Goal: Task Accomplishment & Management: Manage account settings

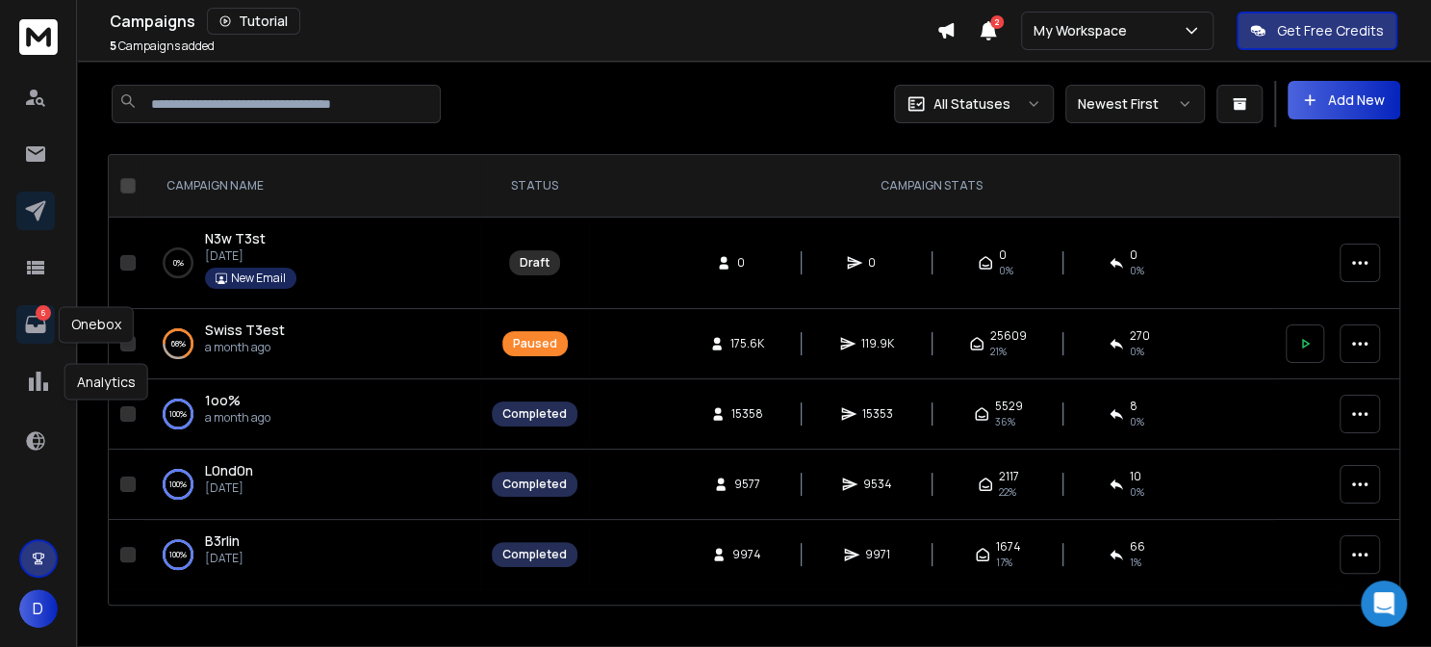
click at [42, 314] on p "6" at bounding box center [43, 312] width 15 height 15
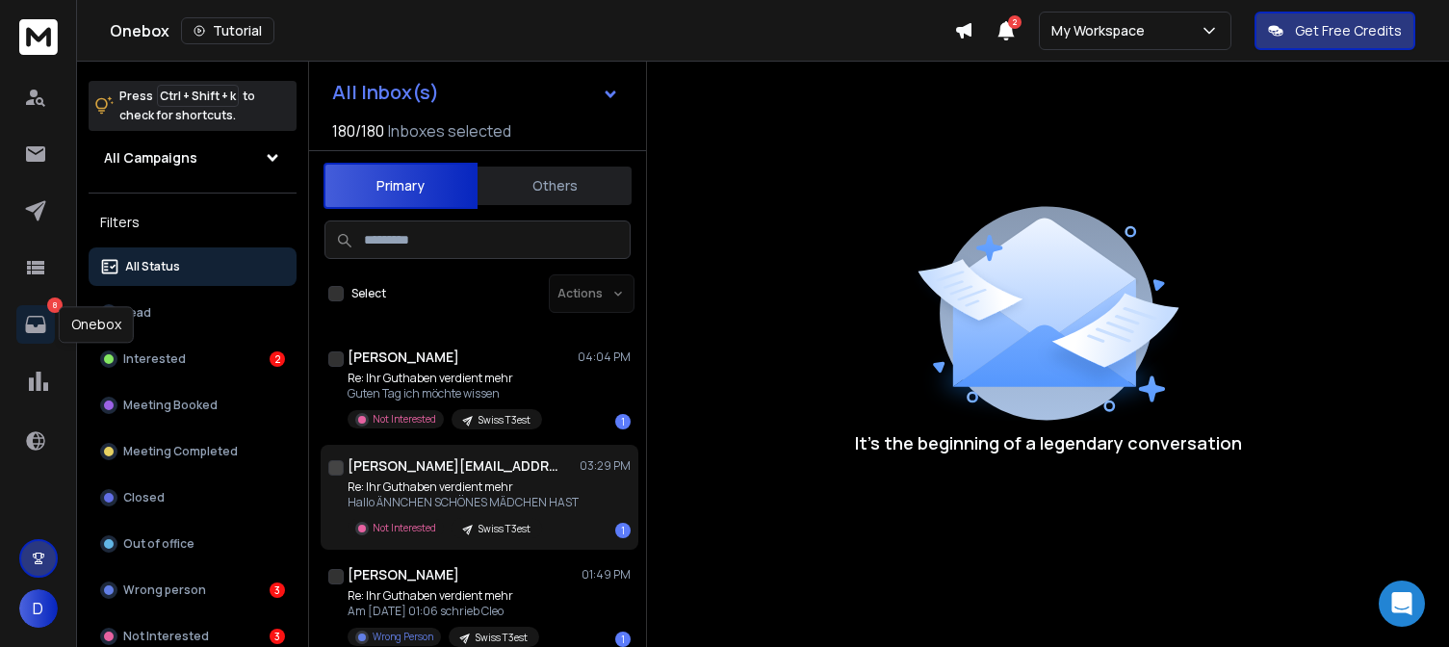
click at [509, 446] on div "[PERSON_NAME][EMAIL_ADDRESS][DOMAIN_NAME] 03:29 PM Re: Ihr Guthaben verdient me…" at bounding box center [480, 497] width 318 height 105
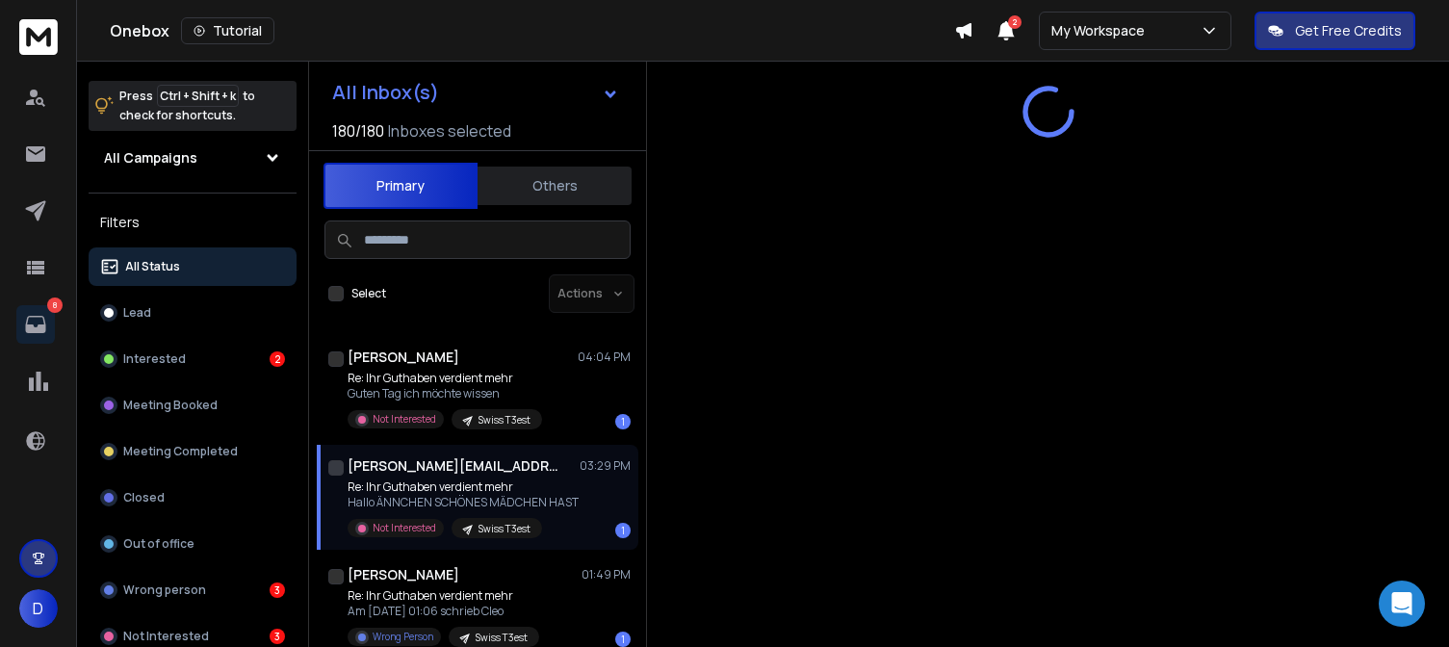
click at [509, 457] on div "[PERSON_NAME][EMAIL_ADDRESS][DOMAIN_NAME] 03:29 PM" at bounding box center [489, 465] width 283 height 19
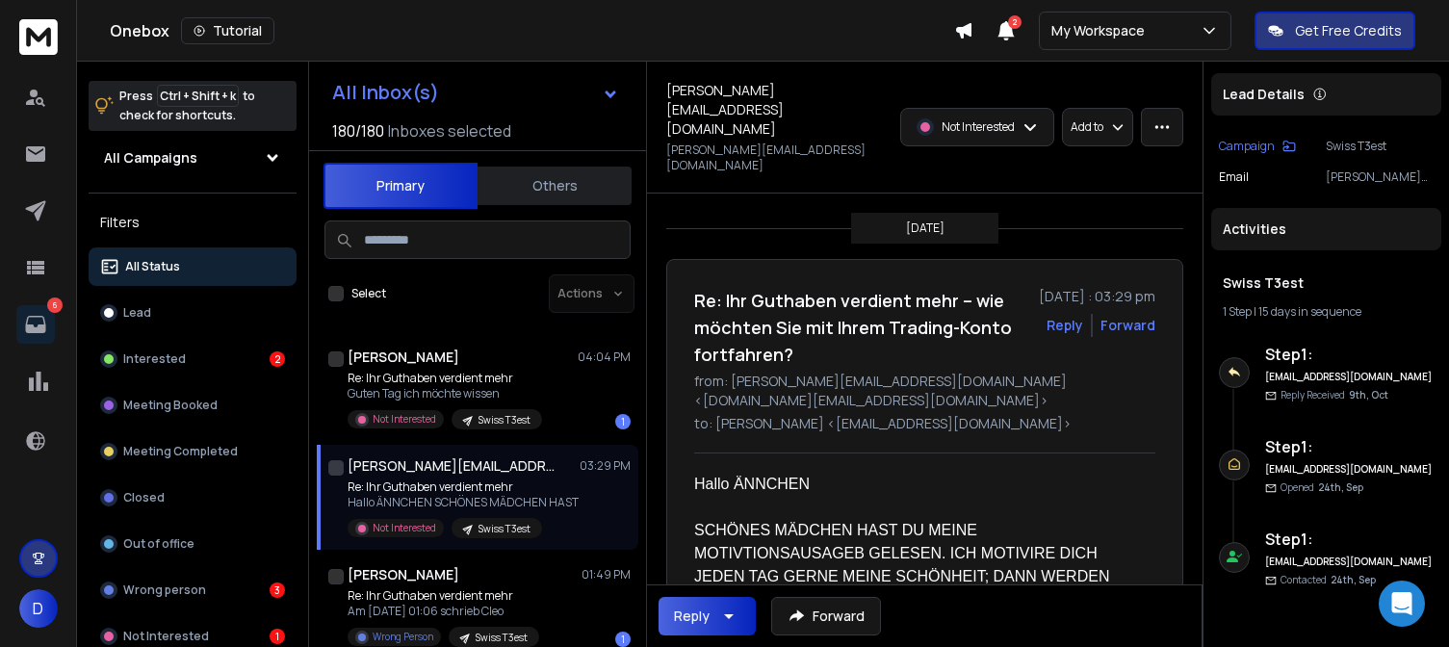
scroll to position [119, 0]
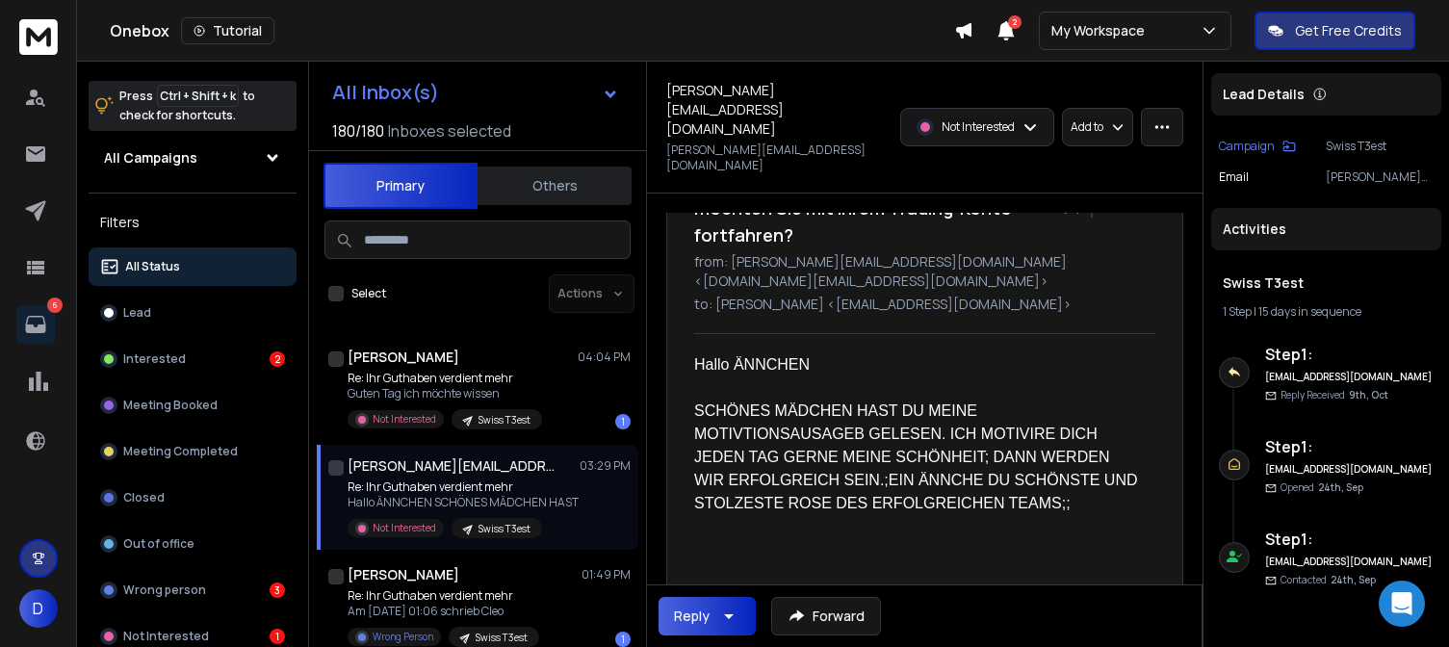
click at [337, 465] on button "button" at bounding box center [335, 467] width 15 height 15
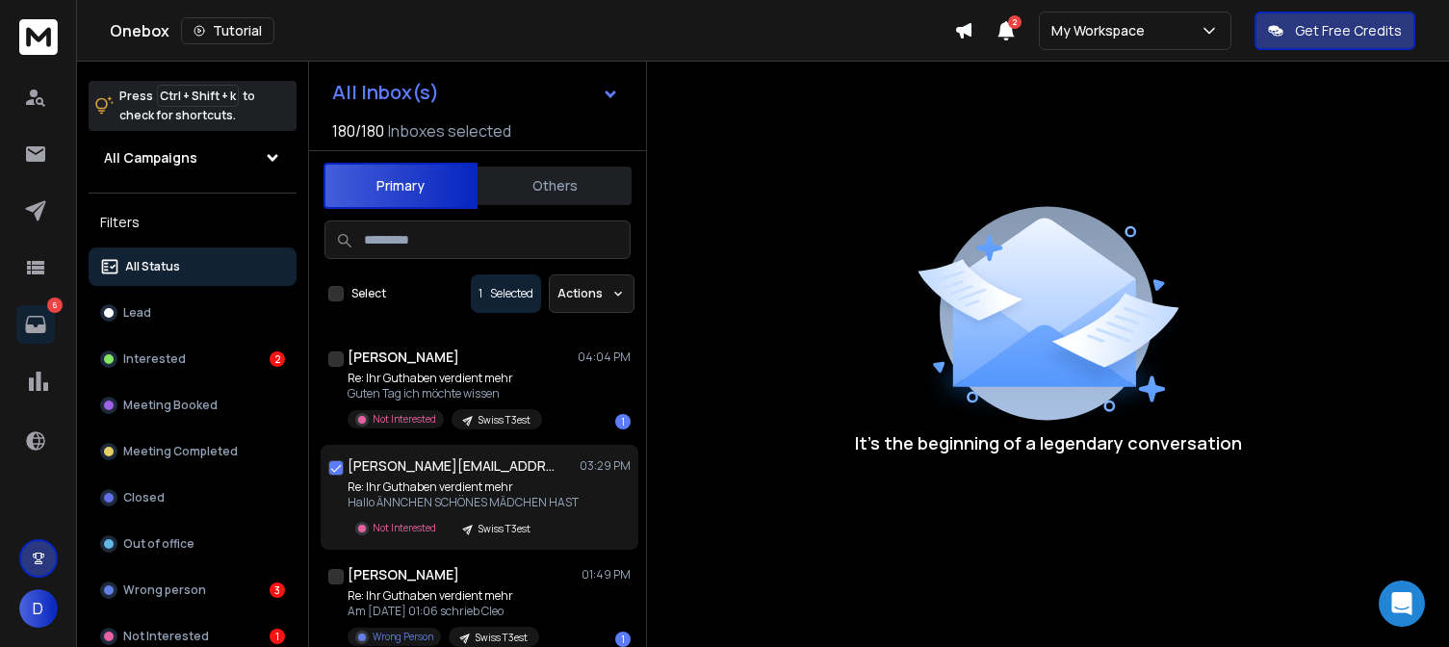
scroll to position [0, 0]
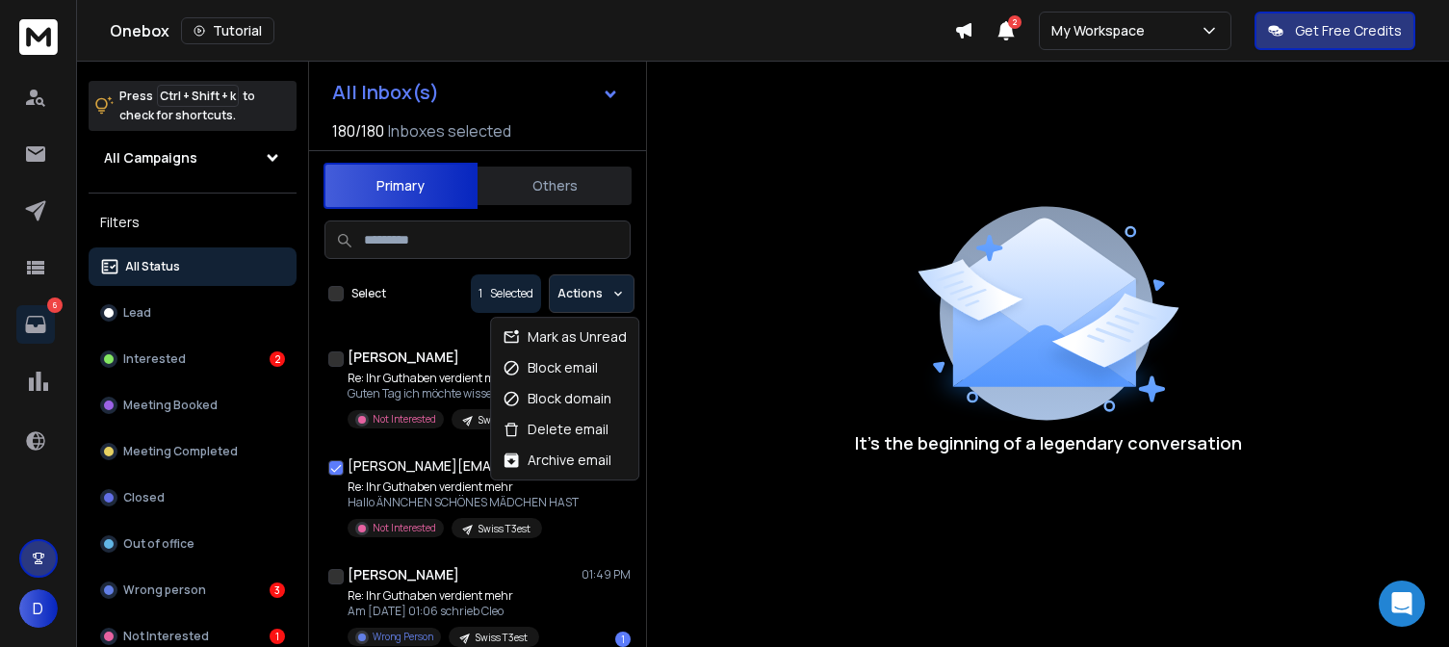
click at [587, 274] on button "Actions" at bounding box center [592, 293] width 86 height 39
click at [544, 368] on div "Block email" at bounding box center [549, 367] width 95 height 19
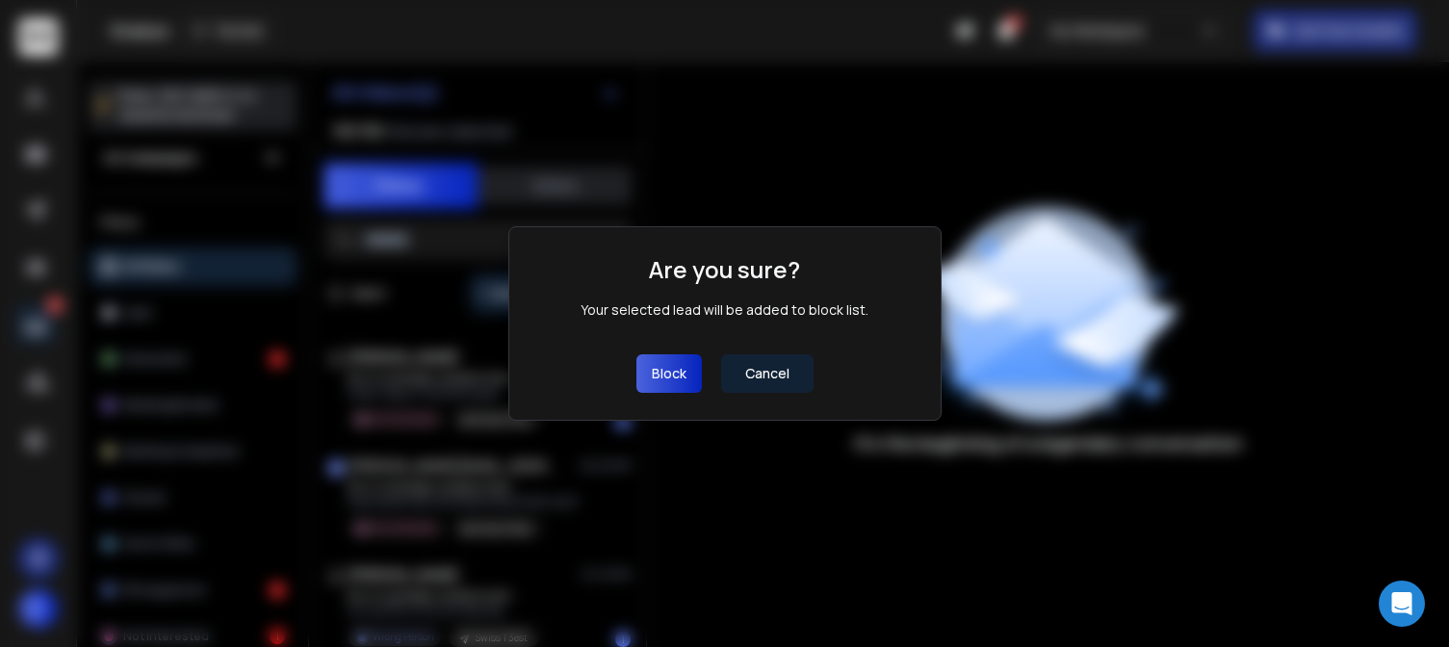
click at [667, 380] on p "Block" at bounding box center [669, 373] width 35 height 19
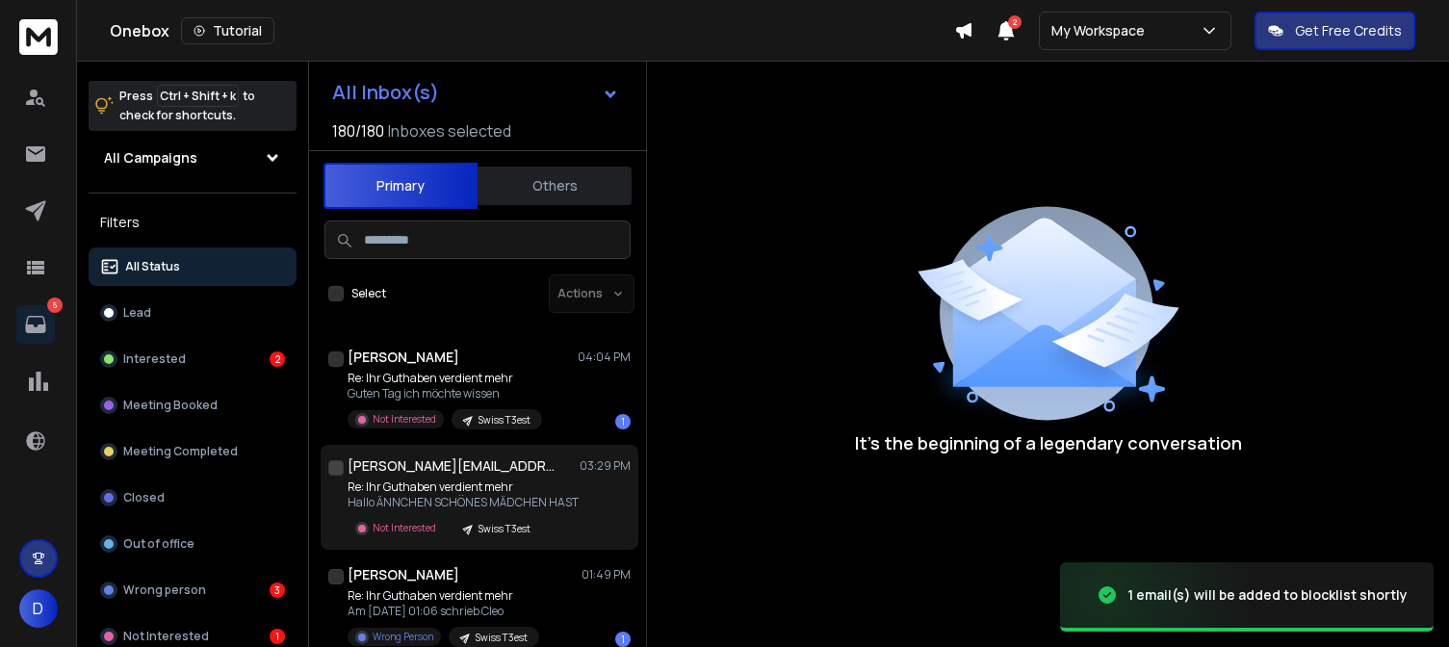
click at [328, 461] on button "button" at bounding box center [335, 467] width 15 height 15
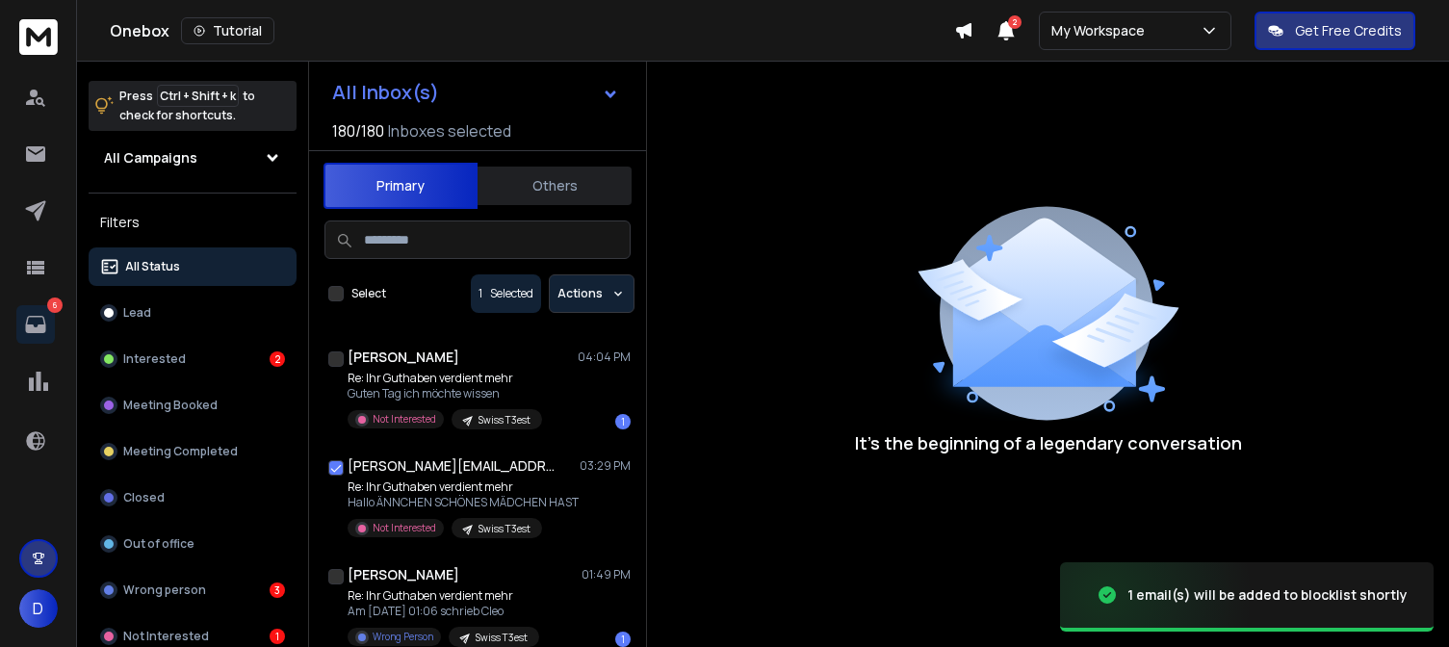
click at [589, 286] on p "Actions" at bounding box center [579, 293] width 45 height 15
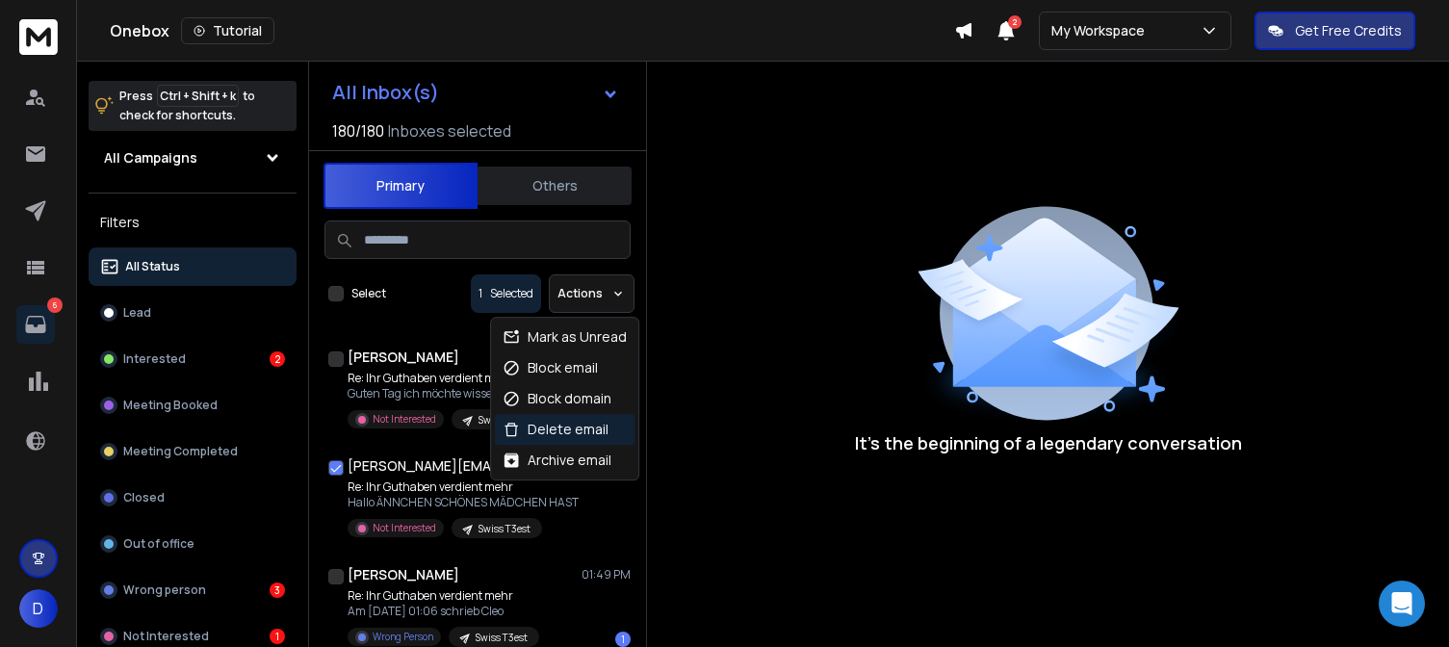
click at [573, 427] on div "Delete email" at bounding box center [555, 429] width 106 height 19
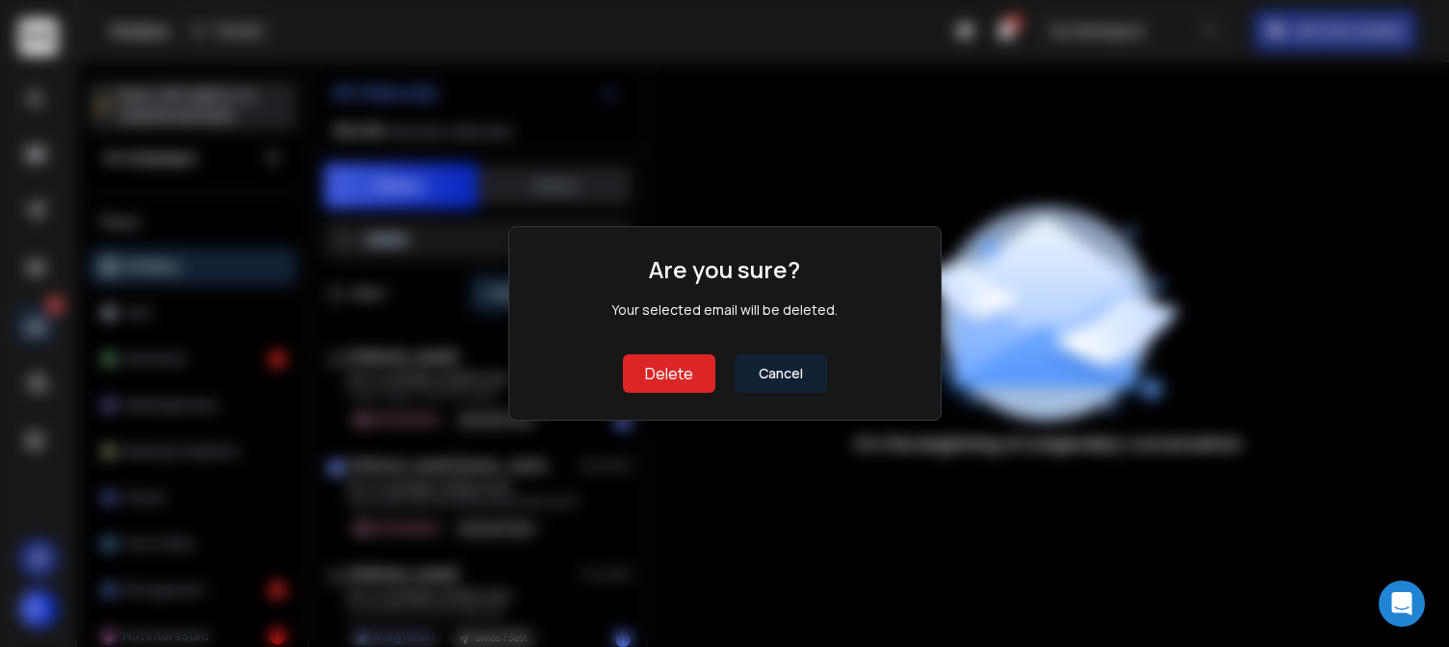
click at [657, 395] on div "Are you sure? Your selected email will be deleted. Delete Cancel" at bounding box center [724, 323] width 433 height 194
click at [657, 384] on button "Delete" at bounding box center [669, 373] width 92 height 39
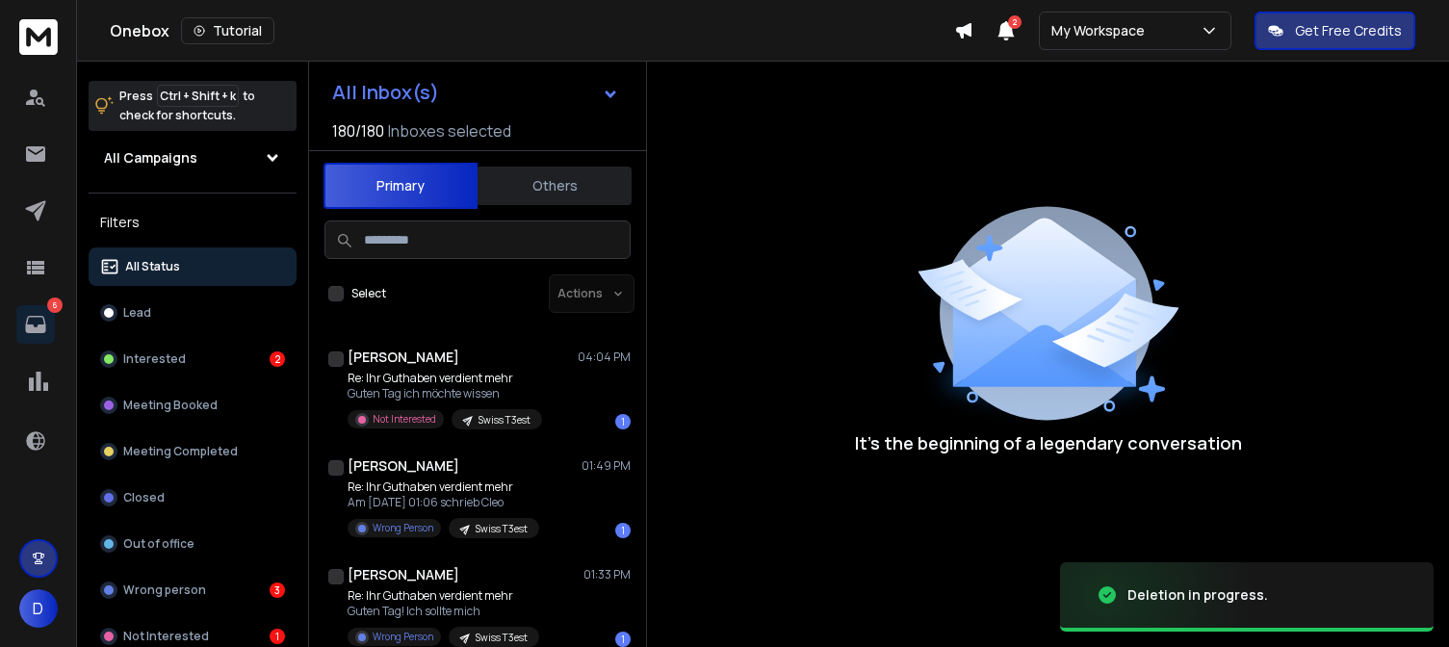
scroll to position [119, 0]
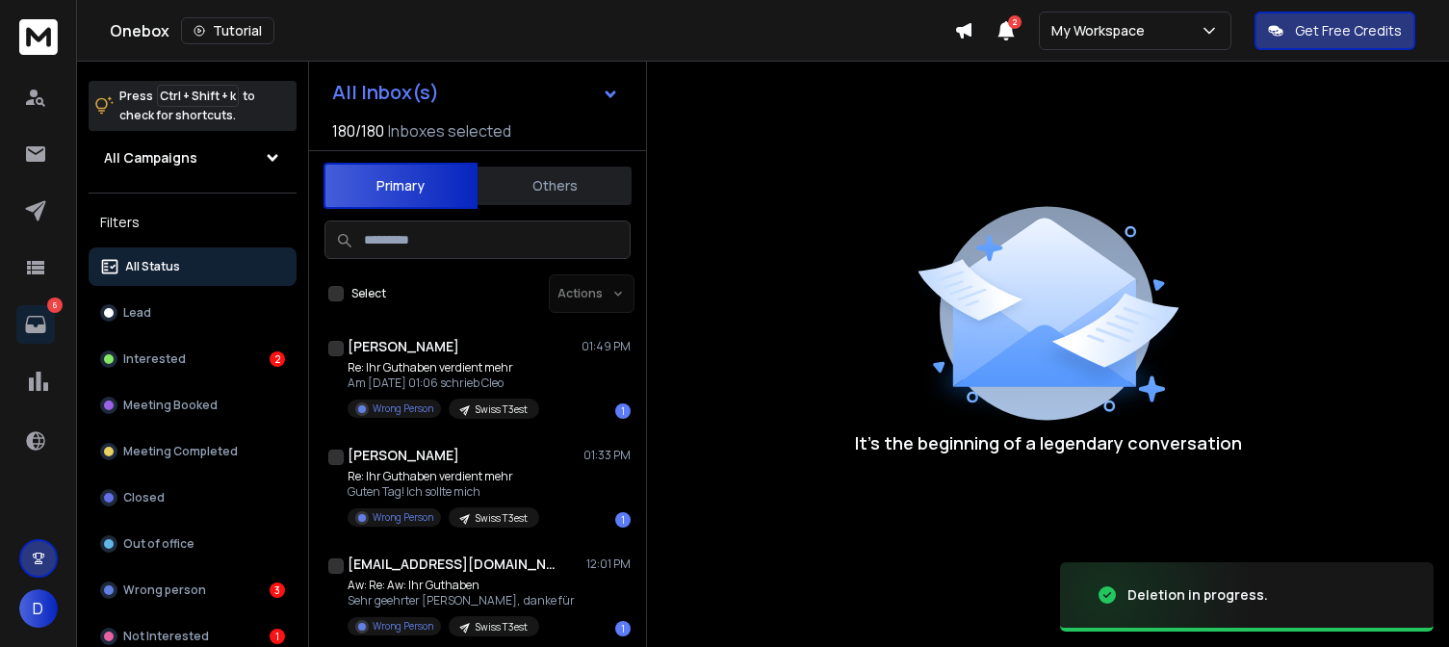
click at [841, 487] on div "It’s the beginning of a legendary conversation" at bounding box center [1048, 337] width 802 height 550
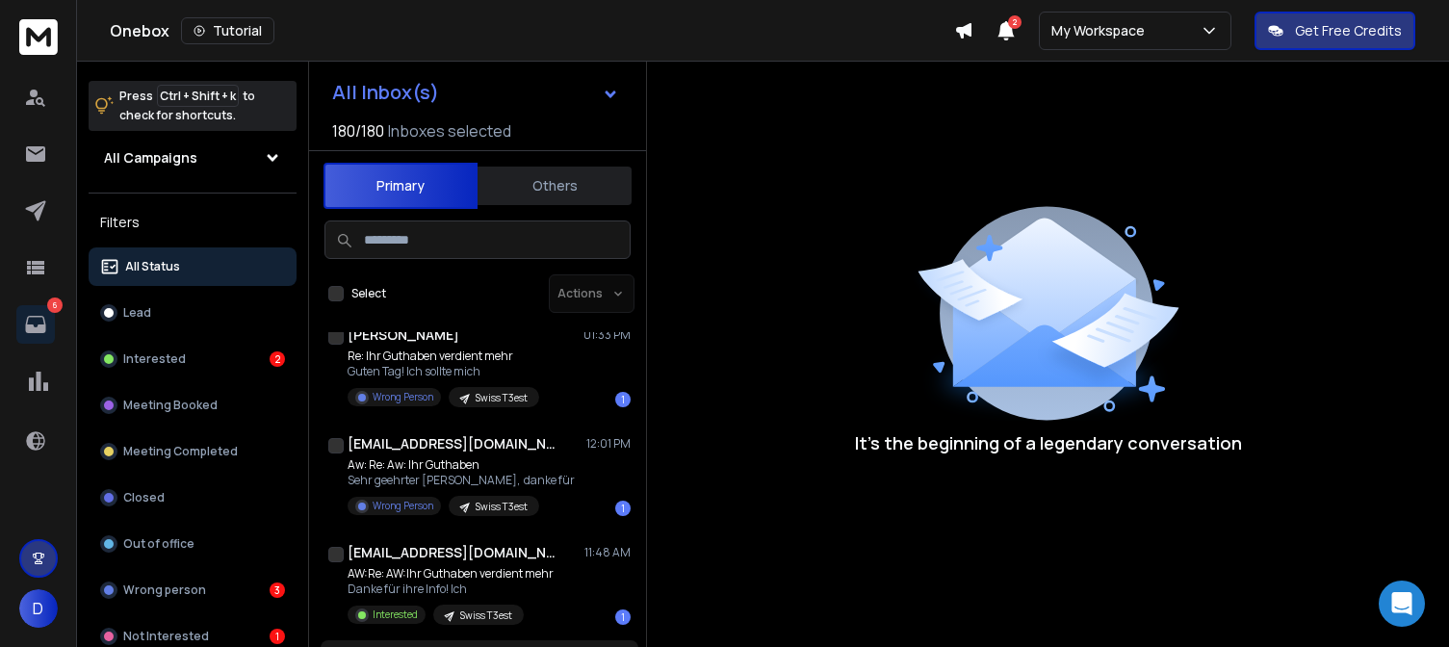
scroll to position [361, 0]
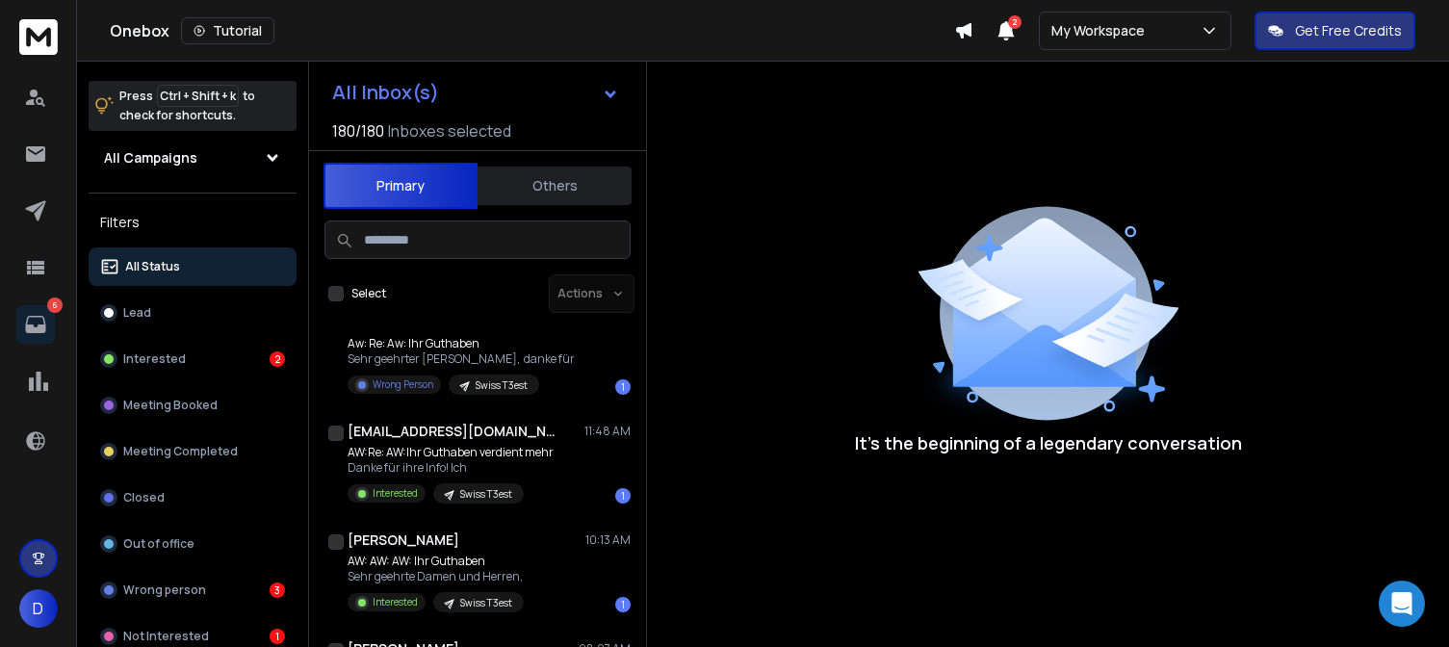
click at [776, 507] on div "It’s the beginning of a legendary conversation" at bounding box center [1048, 337] width 802 height 550
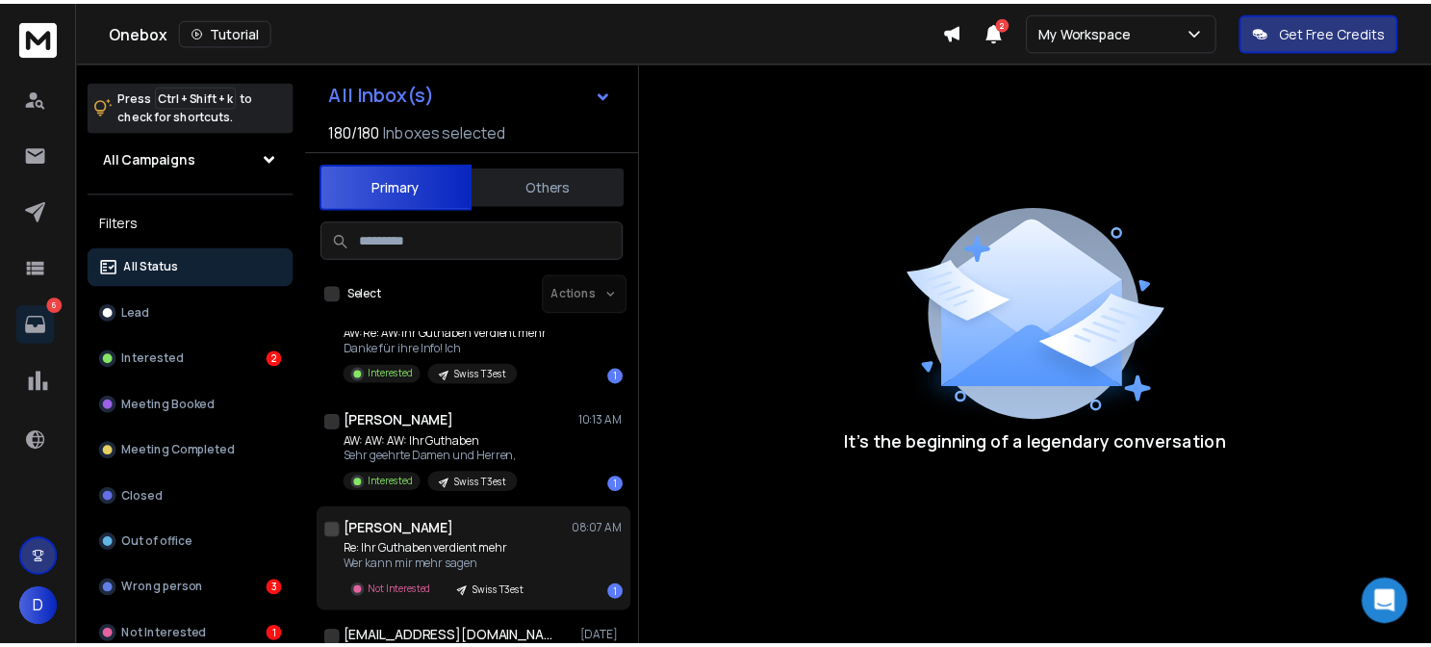
scroll to position [602, 0]
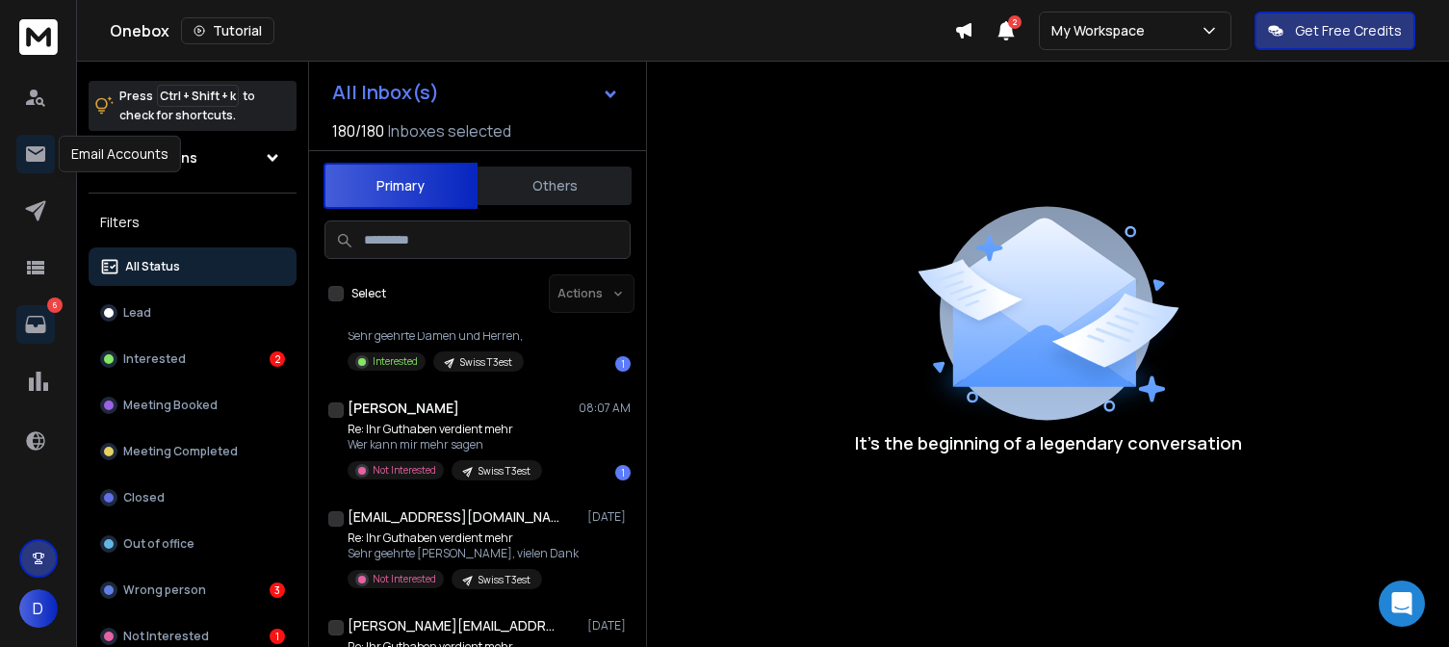
click at [50, 150] on link at bounding box center [35, 154] width 39 height 39
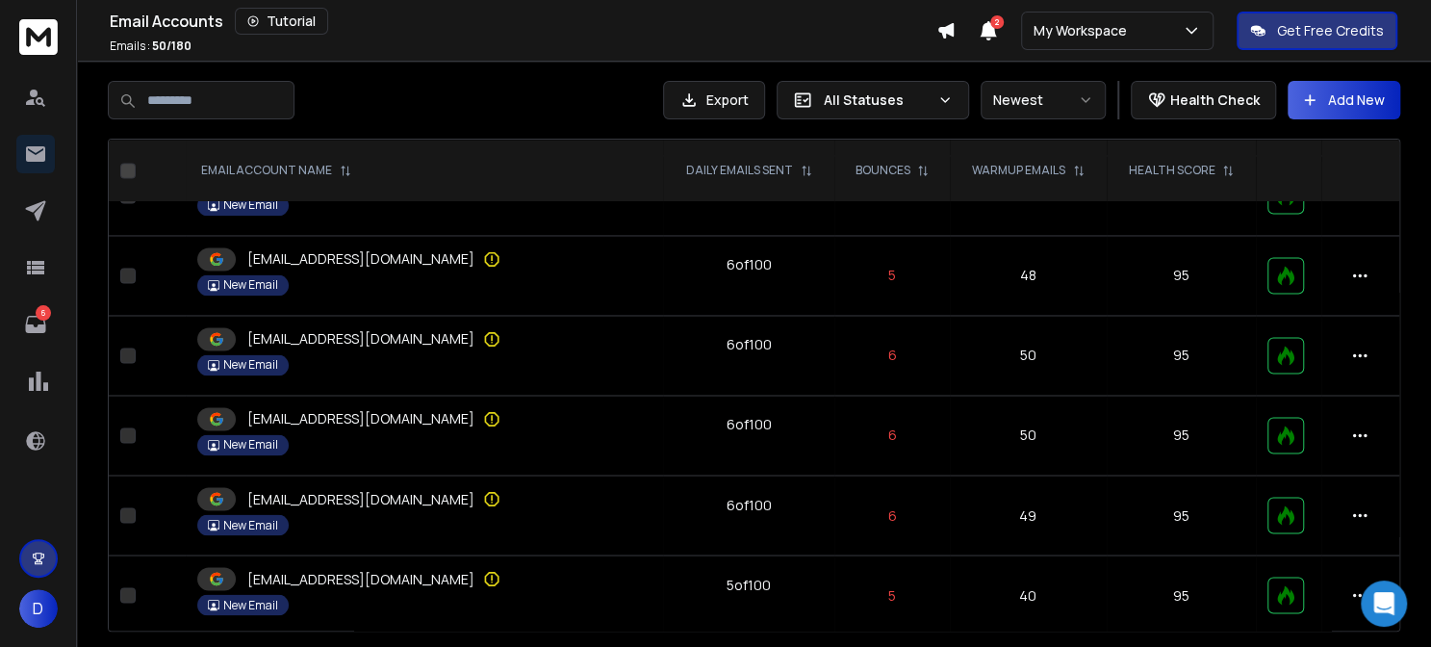
scroll to position [2527, 0]
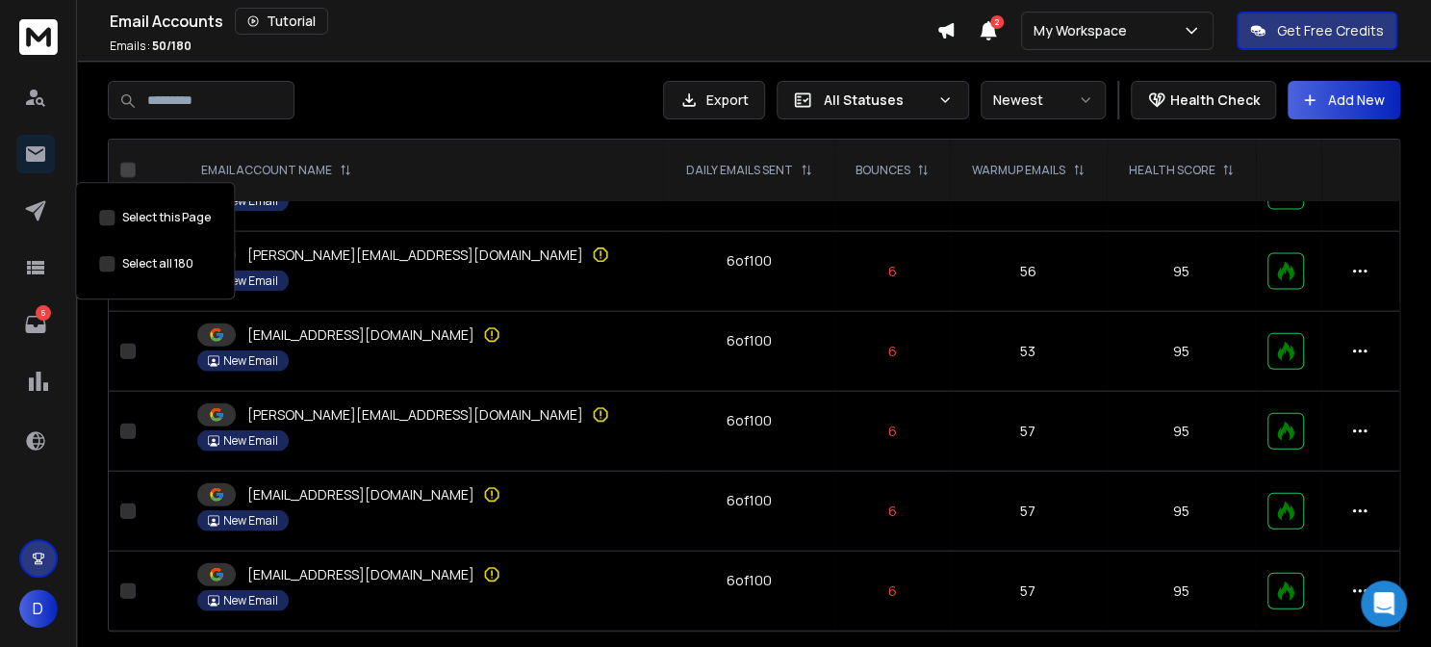
click at [129, 167] on button "Select this Page" at bounding box center [127, 170] width 15 height 15
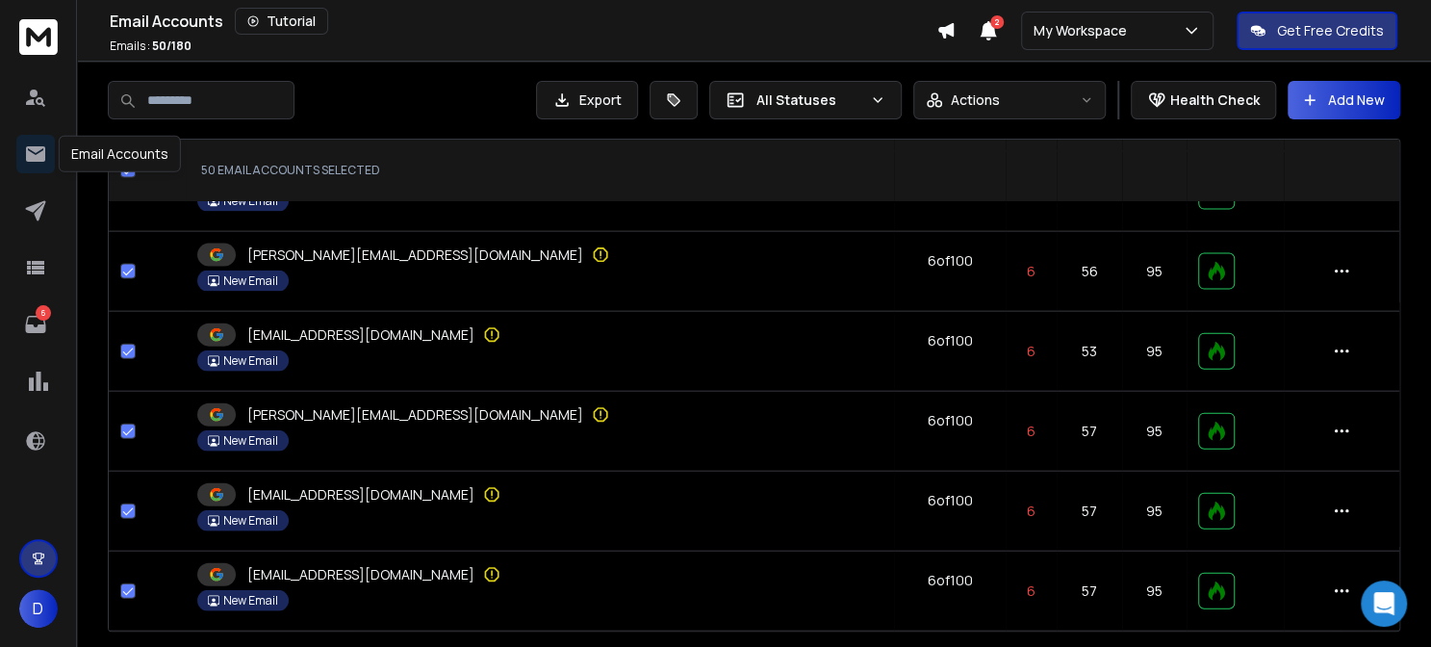
click at [56, 161] on body "ReferralStack Unlock AI-powered affiliate growth Lifetime Deals available! Clai…" at bounding box center [715, 323] width 1431 height 647
click at [42, 154] on icon at bounding box center [35, 153] width 19 height 15
